Goal: Task Accomplishment & Management: Manage account settings

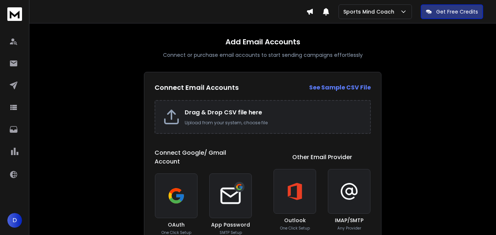
click at [12, 77] on div at bounding box center [14, 107] width 17 height 155
click at [12, 84] on icon at bounding box center [14, 86] width 8 height 8
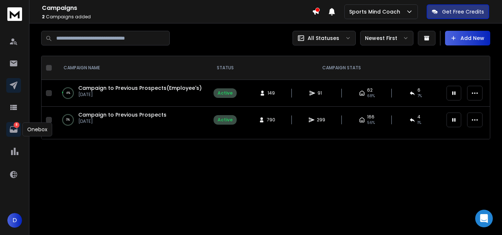
click at [14, 127] on icon at bounding box center [13, 129] width 9 height 9
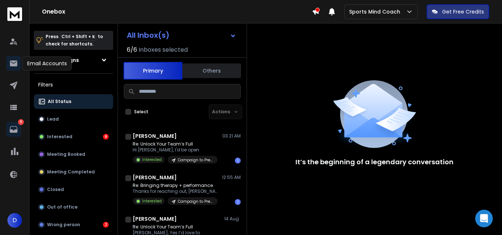
click at [14, 66] on icon at bounding box center [13, 64] width 7 height 6
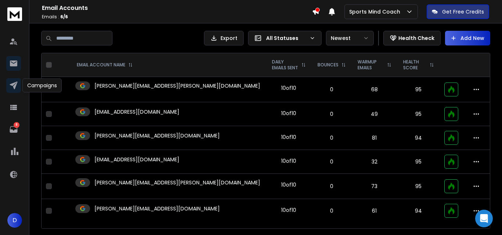
click at [11, 83] on icon at bounding box center [13, 85] width 9 height 9
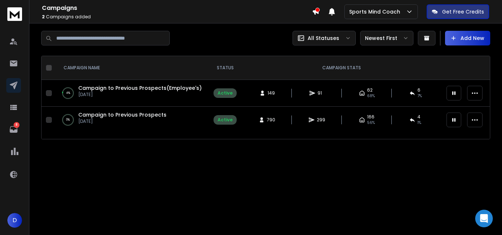
click at [141, 94] on p "[DATE]" at bounding box center [139, 95] width 123 height 6
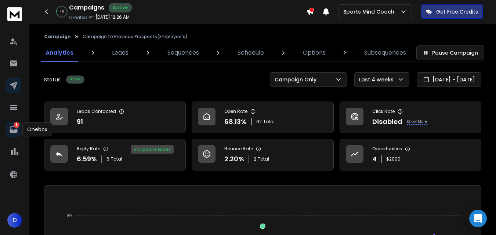
click at [10, 127] on icon at bounding box center [13, 129] width 9 height 9
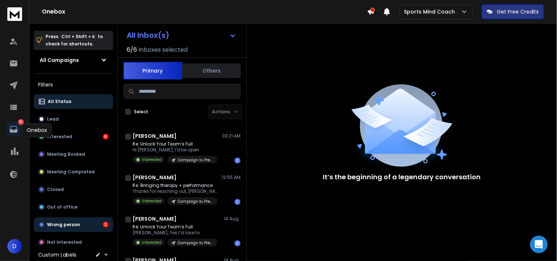
click at [82, 224] on button "Wrong person 2" at bounding box center [73, 225] width 79 height 15
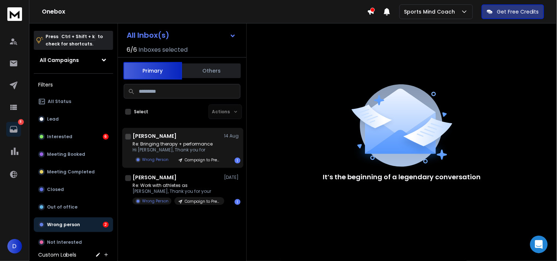
click at [170, 146] on p "Re: Bringing therapy + performance" at bounding box center [177, 144] width 88 height 6
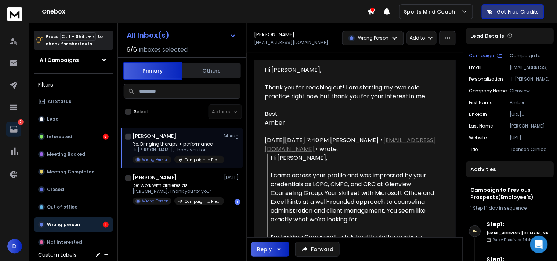
scroll to position [46, 0]
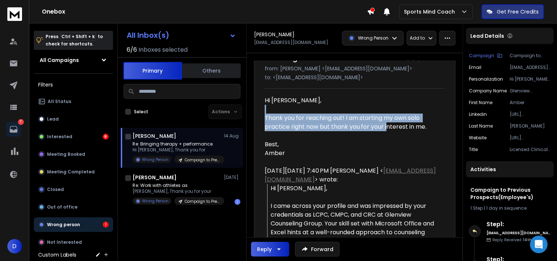
drag, startPoint x: 345, startPoint y: 121, endPoint x: 388, endPoint y: 138, distance: 45.7
click at [388, 138] on div "Hi [PERSON_NAME], Thank you for reaching out! I am starting my own solo practic…" at bounding box center [352, 127] width 174 height 62
click at [388, 131] on div "Thank you for reaching out! I am starting my own solo practice right now but th…" at bounding box center [352, 123] width 174 height 18
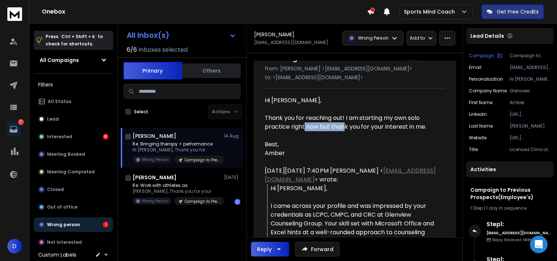
drag, startPoint x: 304, startPoint y: 136, endPoint x: 344, endPoint y: 137, distance: 40.0
click at [344, 131] on div "Thank you for reaching out! I am starting my own solo practice right now but th…" at bounding box center [352, 123] width 174 height 18
drag, startPoint x: 344, startPoint y: 137, endPoint x: 380, endPoint y: 127, distance: 37.1
click at [380, 127] on div "Thank you for reaching out! I am starting my own solo practice right now but th…" at bounding box center [352, 123] width 174 height 18
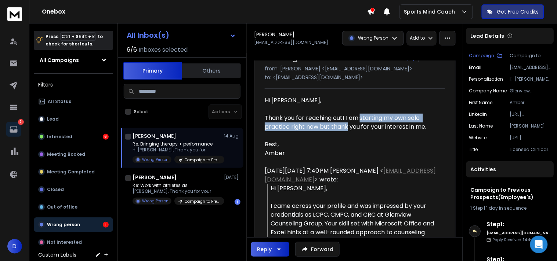
click at [380, 127] on div "Thank you for reaching out! I am starting my own solo practice right now but th…" at bounding box center [352, 123] width 174 height 18
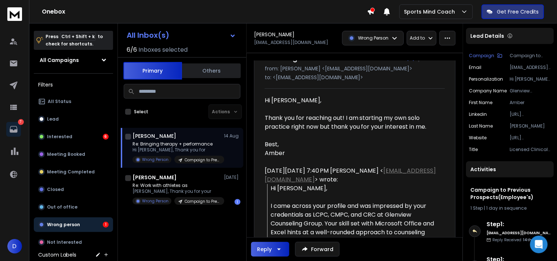
click at [321, 131] on div "Thank you for reaching out! I am starting my own solo practice right now but th…" at bounding box center [352, 123] width 174 height 18
click at [9, 128] on icon at bounding box center [13, 129] width 9 height 9
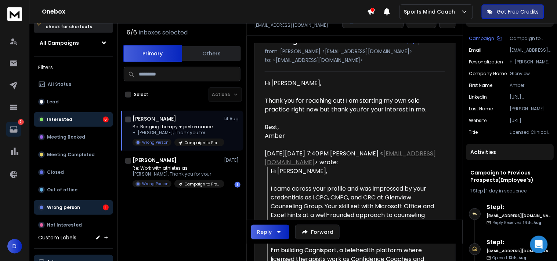
click at [71, 115] on button "Interested 6" at bounding box center [73, 119] width 79 height 15
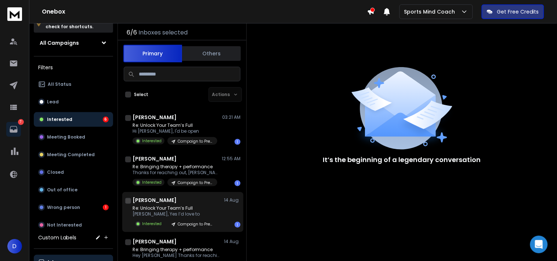
scroll to position [0, 0]
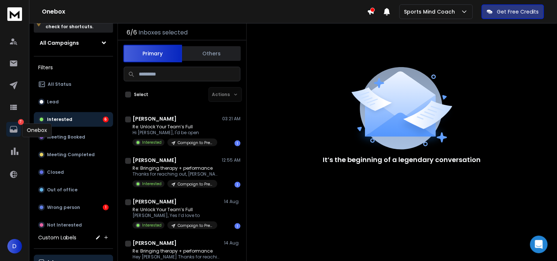
click at [26, 126] on div "Onebox" at bounding box center [37, 131] width 30 height 14
click at [12, 104] on icon at bounding box center [13, 107] width 9 height 9
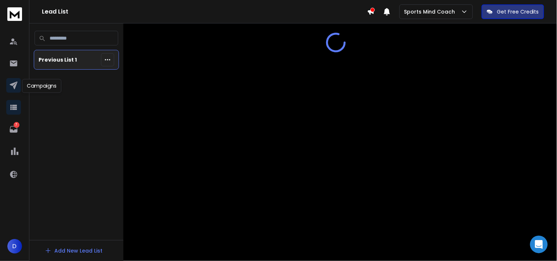
click at [6, 83] on link at bounding box center [13, 85] width 15 height 15
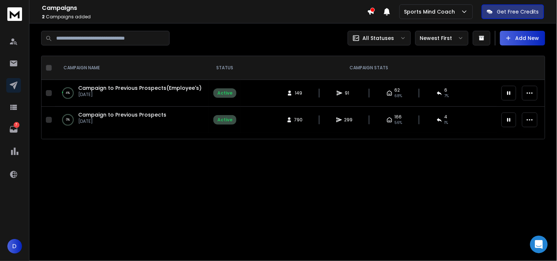
click at [103, 91] on span "Campaign to Previous Prospects(Employee's)" at bounding box center [139, 87] width 123 height 7
